Goal: Navigation & Orientation: Find specific page/section

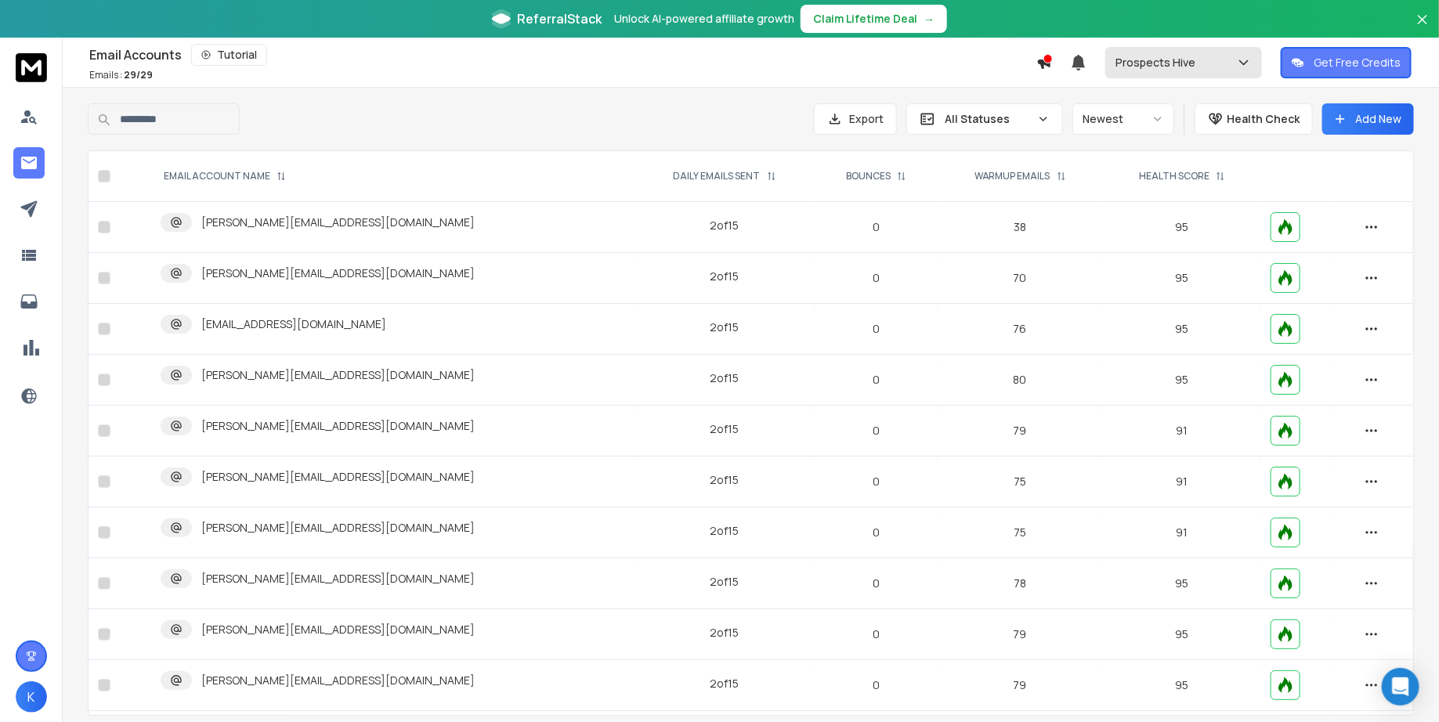
click at [1179, 64] on p "Prospects Hive" at bounding box center [1159, 63] width 86 height 16
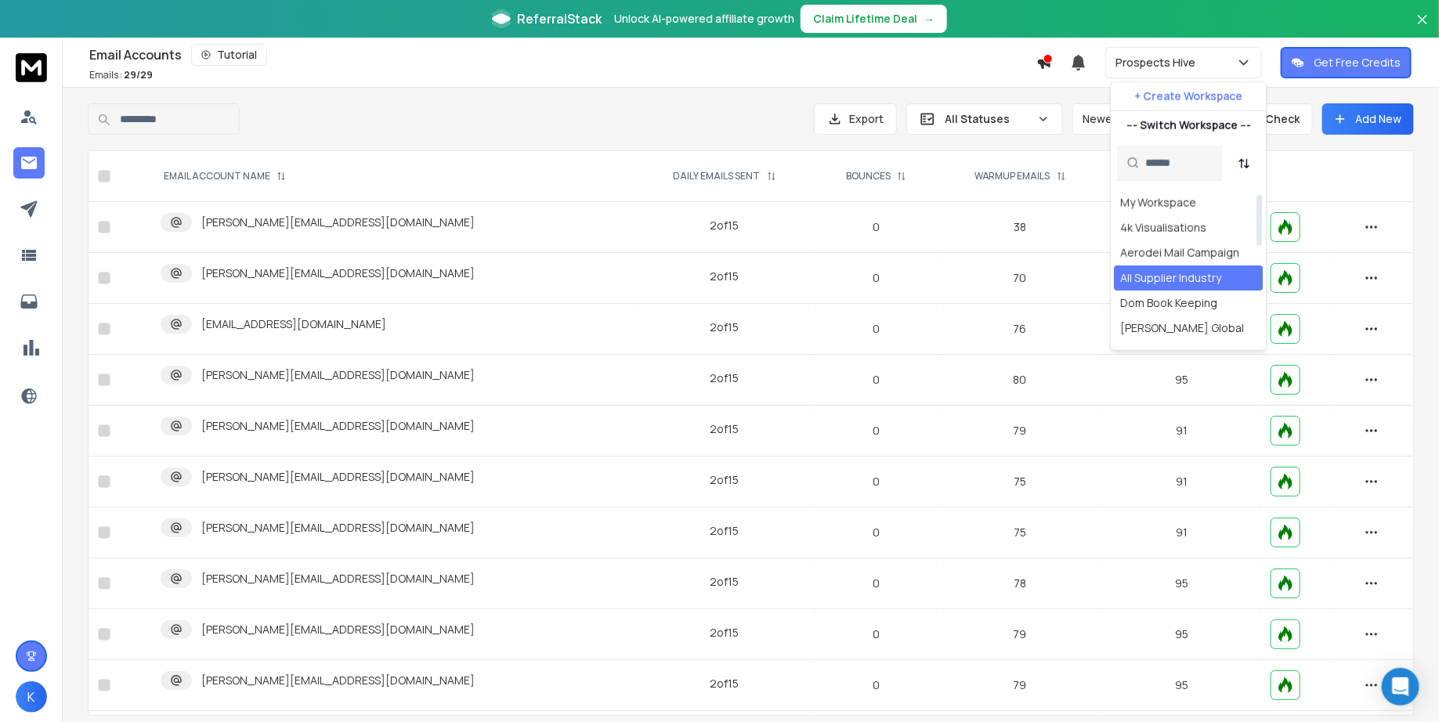
scroll to position [37, 0]
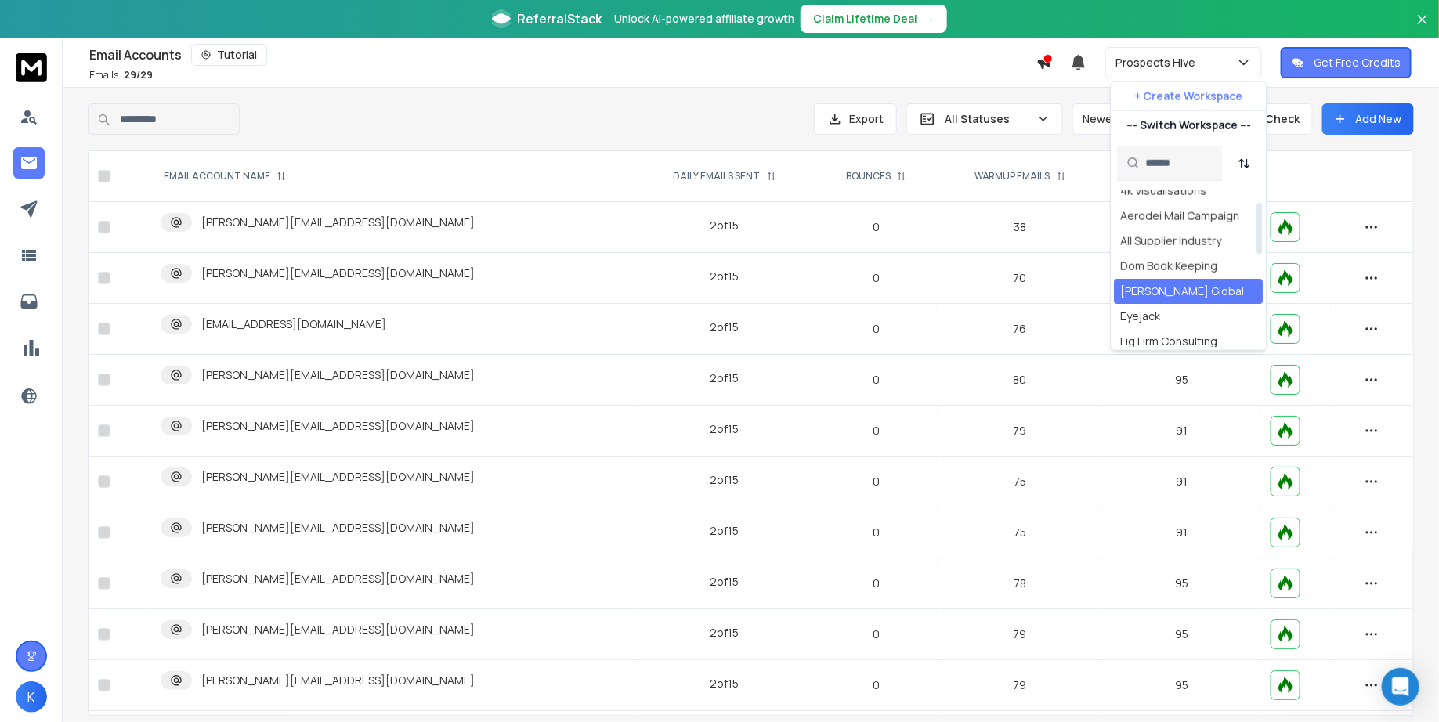
click at [1176, 290] on div "[PERSON_NAME] Global" at bounding box center [1183, 292] width 124 height 16
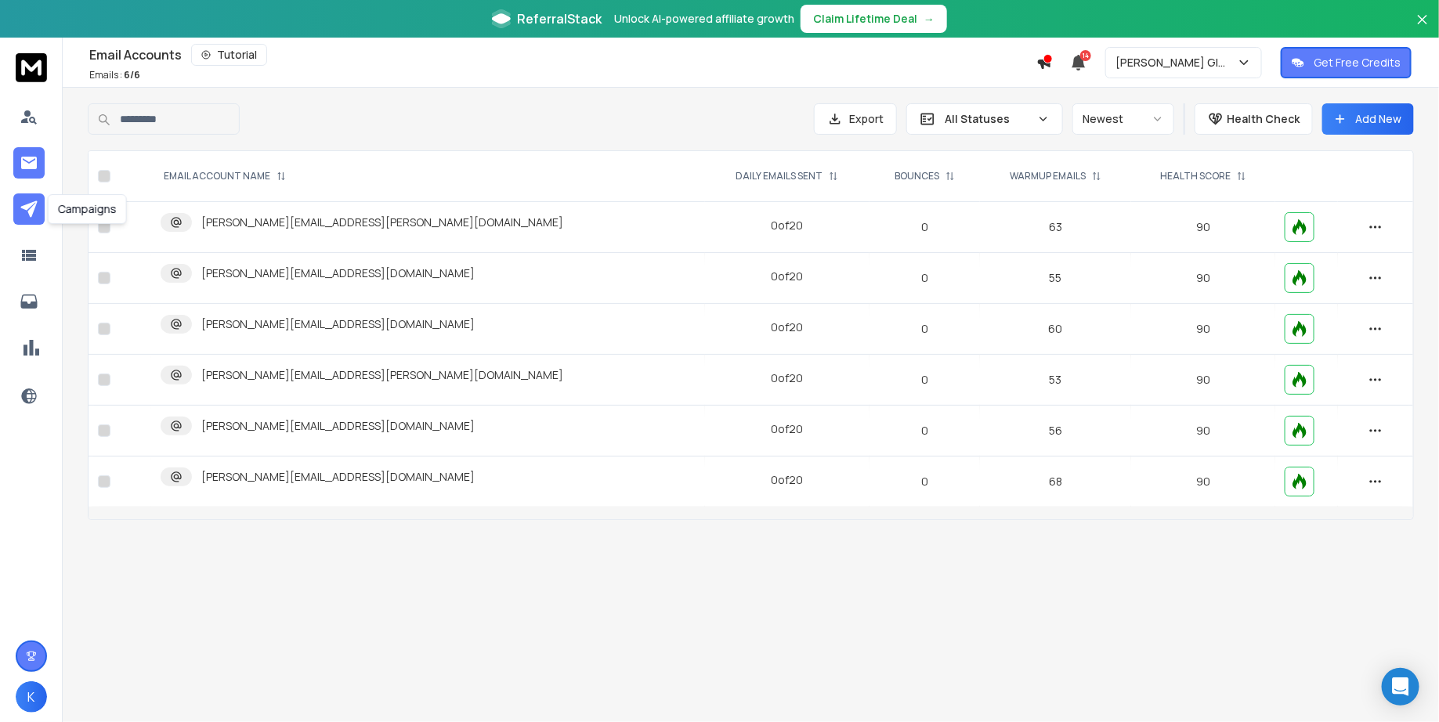
click at [31, 214] on icon at bounding box center [28, 209] width 16 height 16
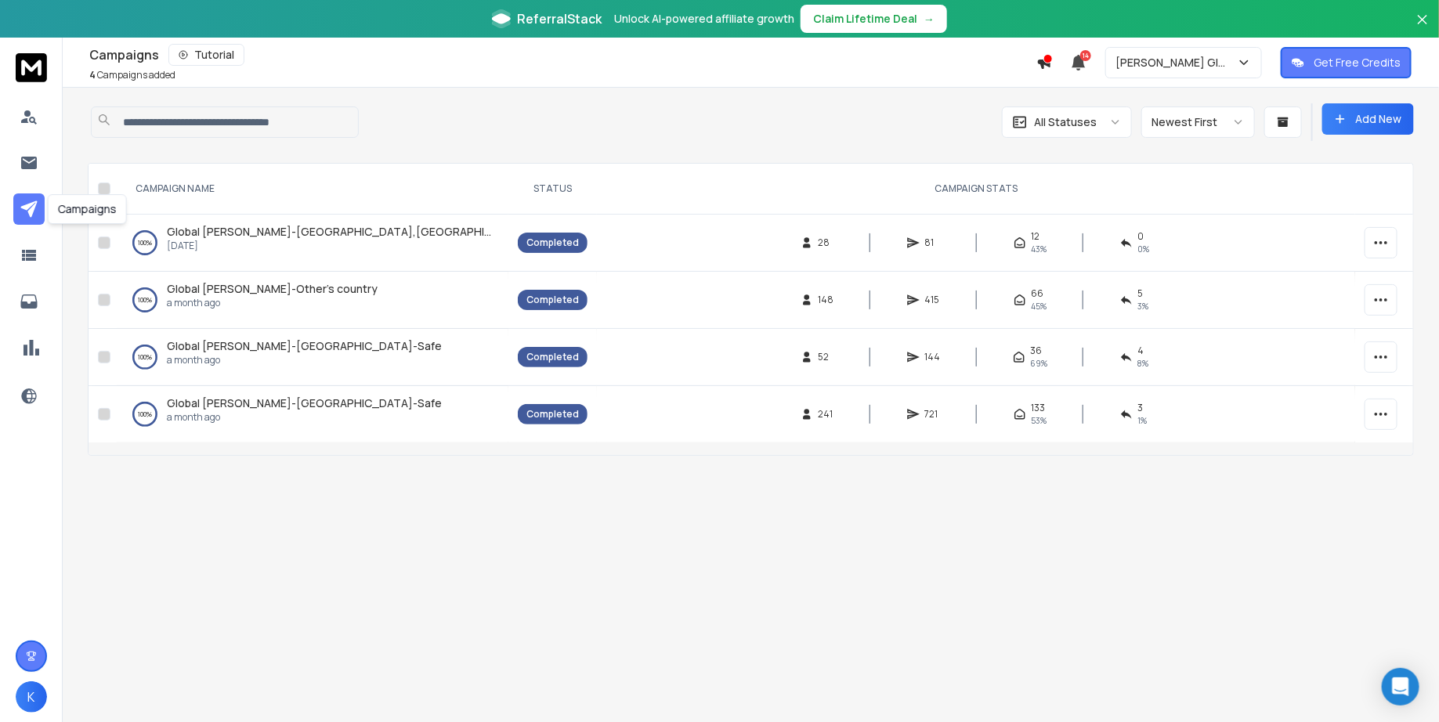
click at [753, 114] on div "Campaigns 4 Campaigns Added All Statuses Newest First Add New" at bounding box center [1083, 122] width 664 height 38
